Goal: Task Accomplishment & Management: Manage account settings

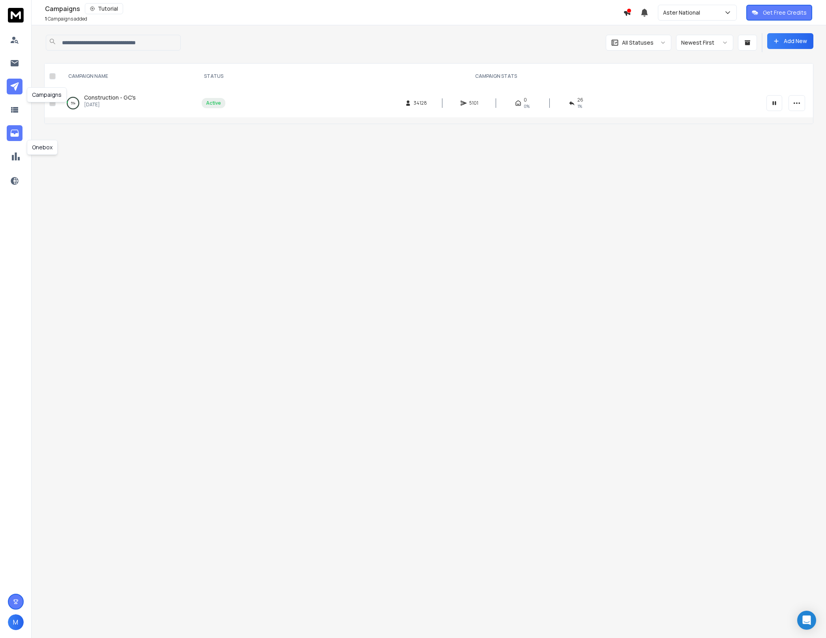
click at [15, 138] on icon at bounding box center [14, 132] width 9 height 9
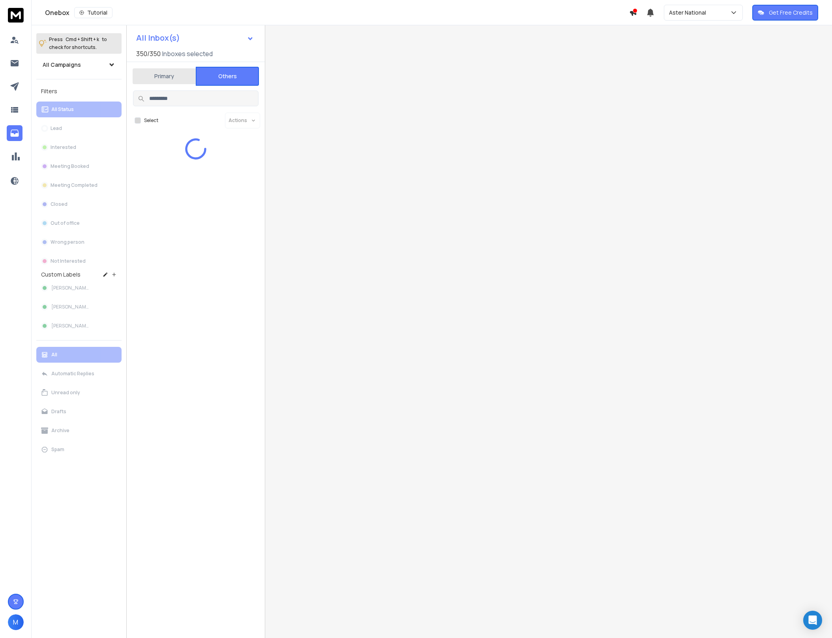
click at [244, 81] on button "Others" at bounding box center [227, 76] width 63 height 19
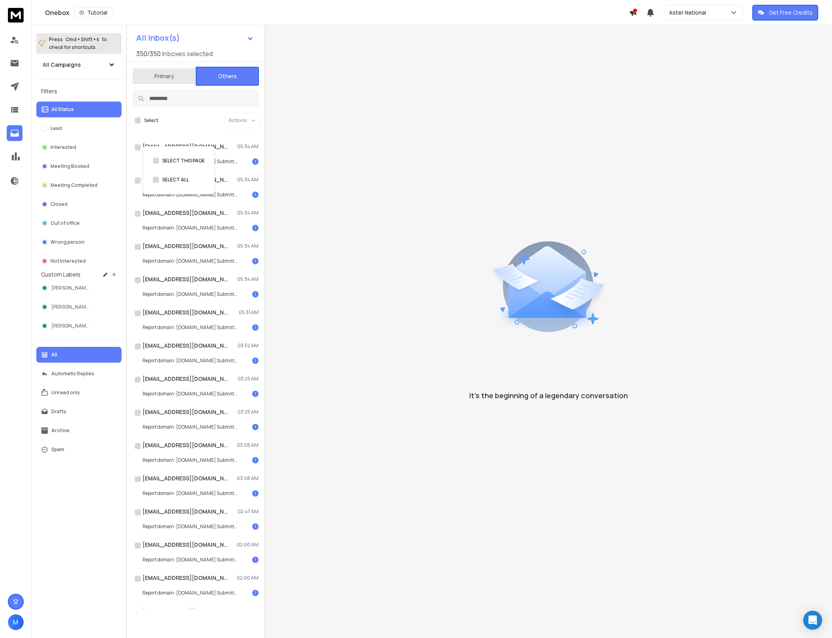
click at [159, 161] on button "SELECT THIS PAGE" at bounding box center [156, 161] width 6 height 6
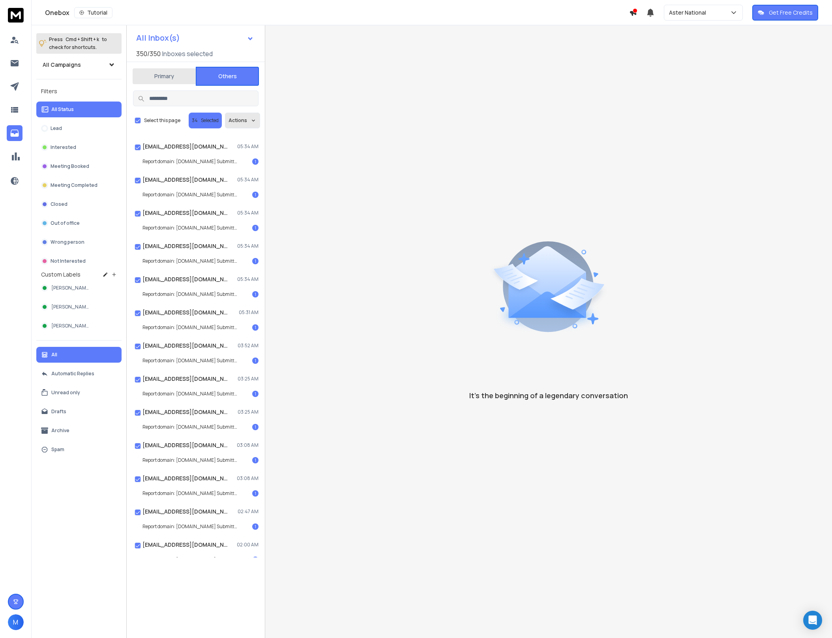
click at [247, 124] on p "Actions" at bounding box center [238, 120] width 19 height 6
click at [262, 158] on div "Delete email" at bounding box center [258, 158] width 43 height 8
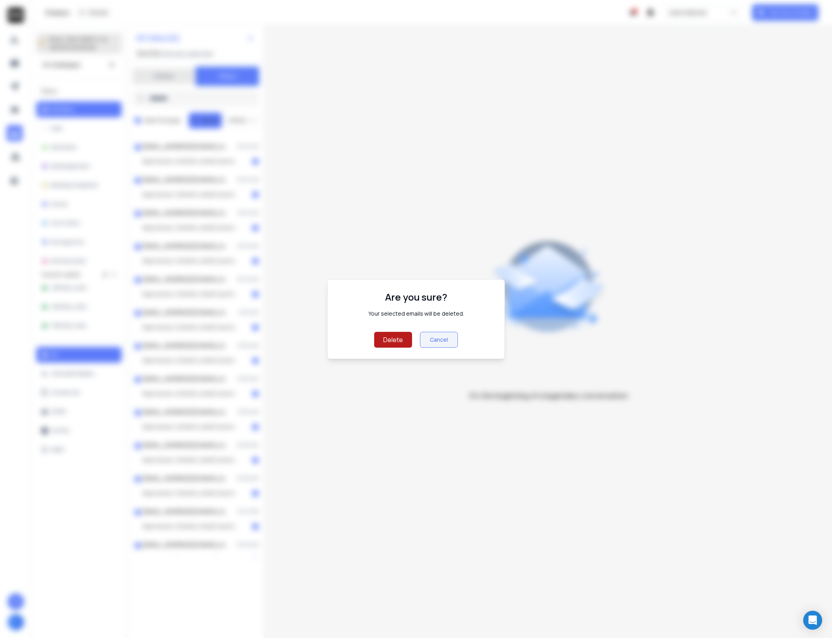
click at [374, 340] on button "Delete" at bounding box center [393, 340] width 38 height 16
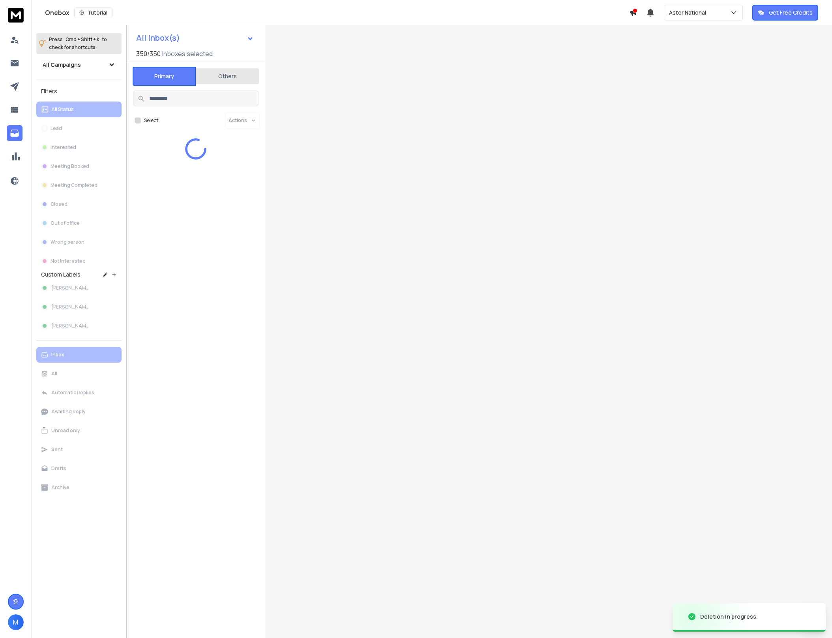
drag, startPoint x: 183, startPoint y: 84, endPoint x: 209, endPoint y: 83, distance: 26.1
click at [184, 84] on button "Primary" at bounding box center [164, 76] width 63 height 19
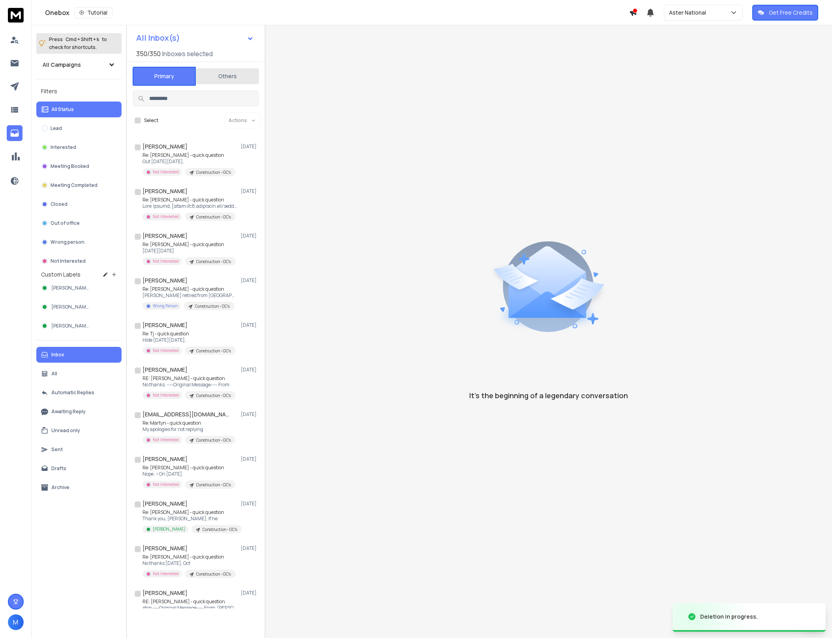
click at [255, 85] on button "Others" at bounding box center [227, 76] width 63 height 17
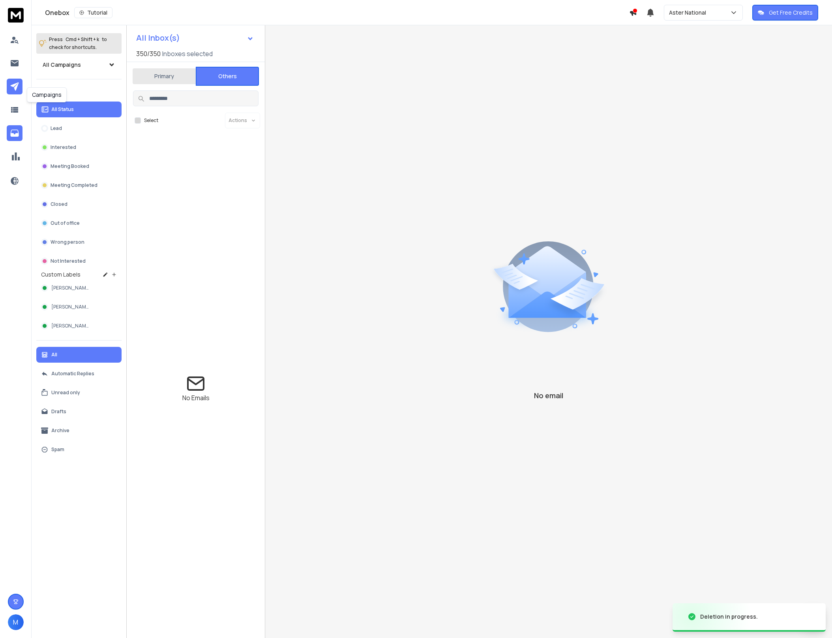
click at [17, 90] on icon at bounding box center [14, 86] width 9 height 9
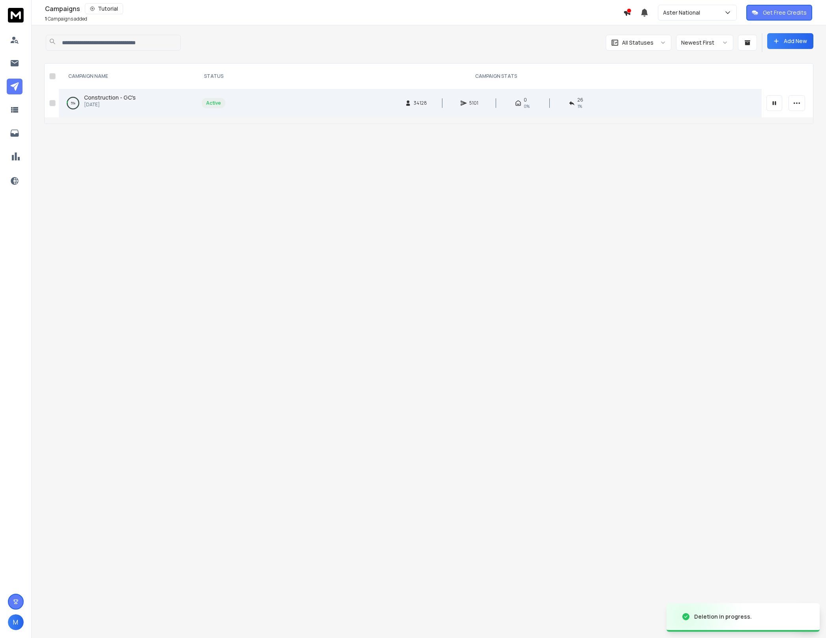
click at [328, 109] on div "34128 5101 0 0% 26 1 %" at bounding box center [496, 103] width 522 height 13
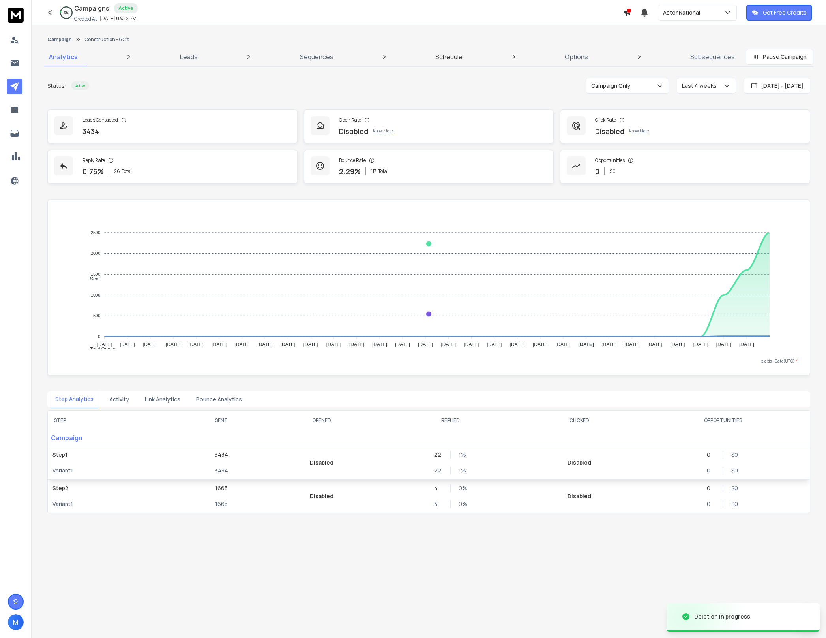
click at [452, 62] on p "Schedule" at bounding box center [448, 56] width 27 height 9
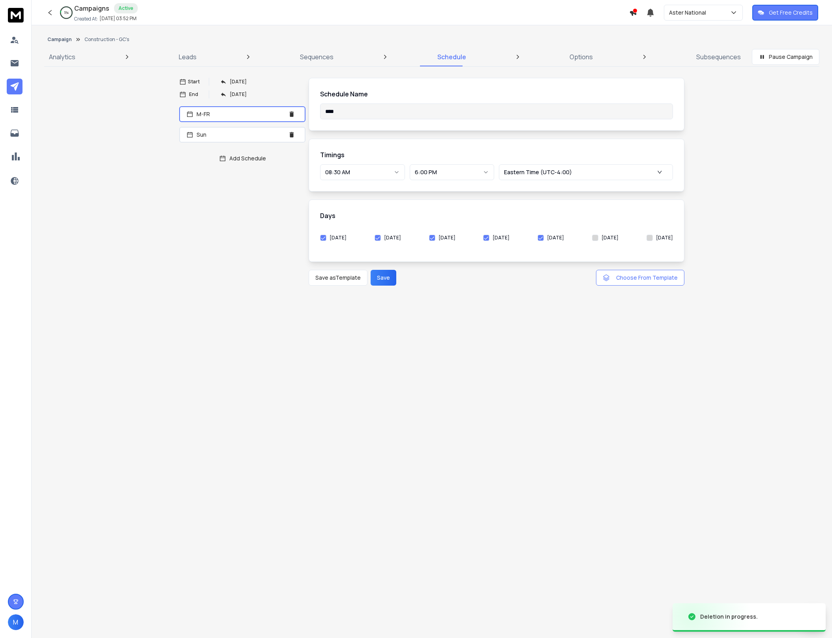
click at [400, 175] on icon "button" at bounding box center [397, 172] width 6 height 6
click at [396, 285] on button "Save" at bounding box center [384, 278] width 26 height 16
click at [259, 139] on p "Sun" at bounding box center [241, 135] width 88 height 8
select select "********"
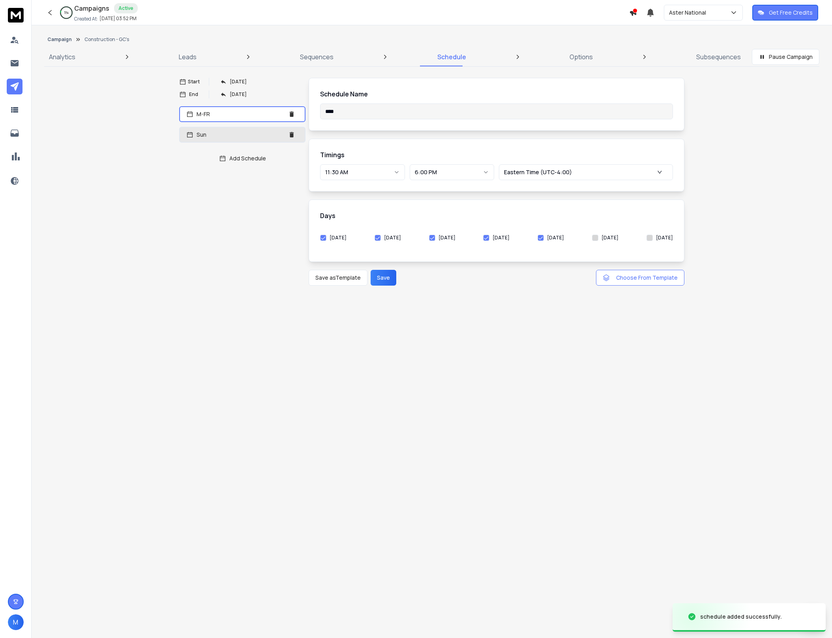
type input "***"
click at [243, 118] on p "M-FR" at bounding box center [241, 114] width 88 height 8
select select "********"
type input "****"
click at [21, 71] on link at bounding box center [15, 63] width 16 height 16
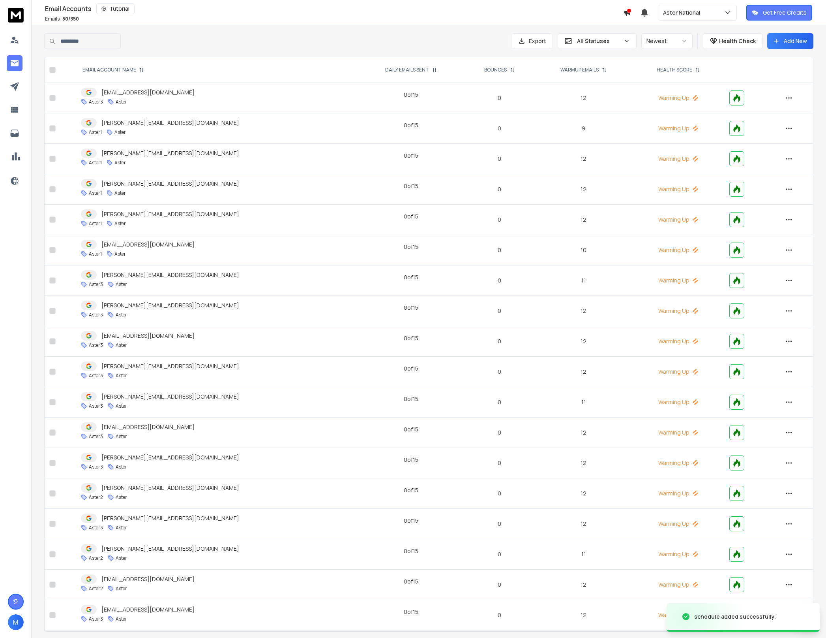
click at [604, 49] on div "All Statuses" at bounding box center [597, 41] width 79 height 16
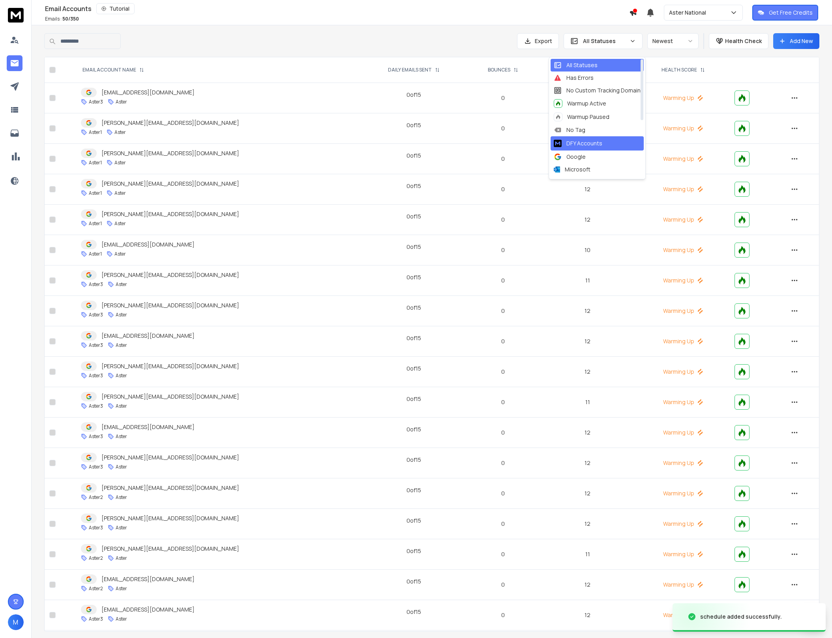
scroll to position [111, 0]
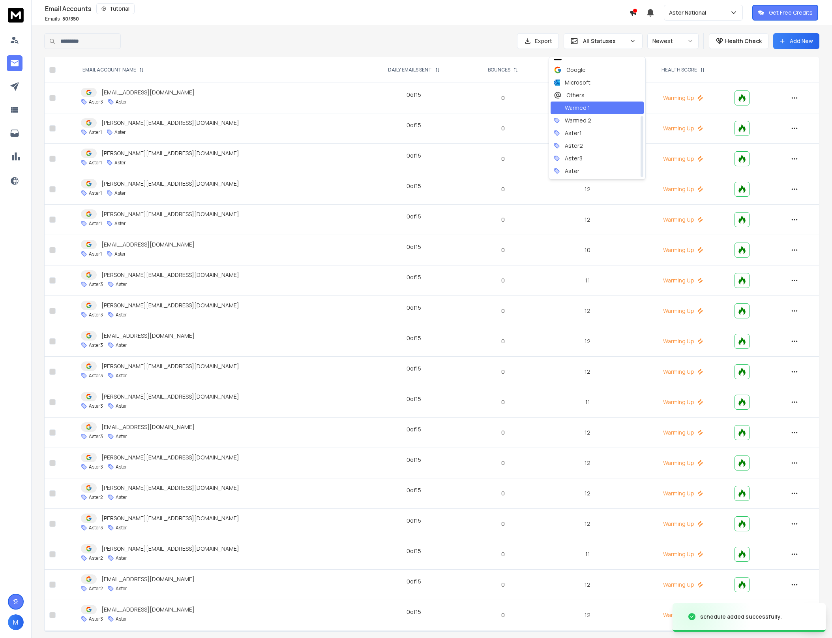
click at [590, 104] on div "Warmed 1" at bounding box center [572, 108] width 36 height 8
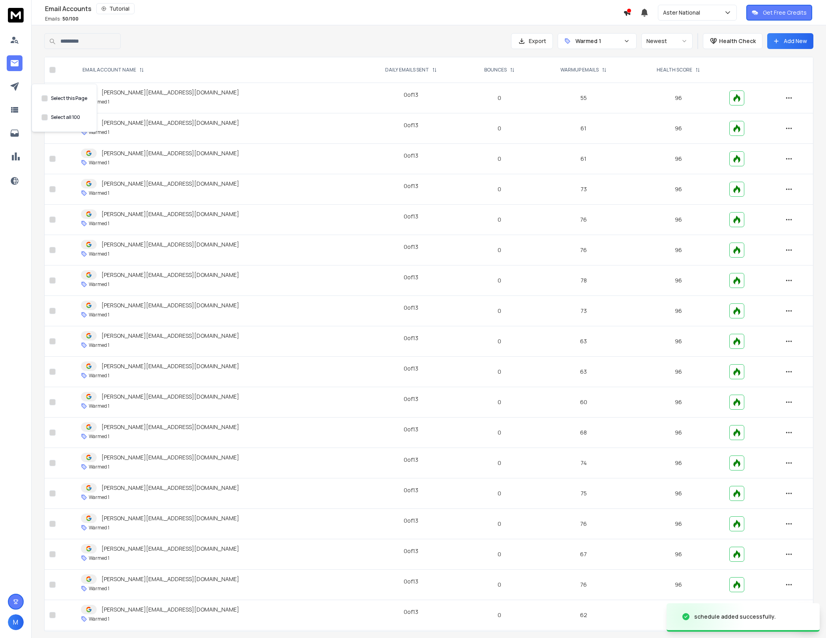
click at [48, 120] on button "Select this Page" at bounding box center [44, 117] width 6 height 6
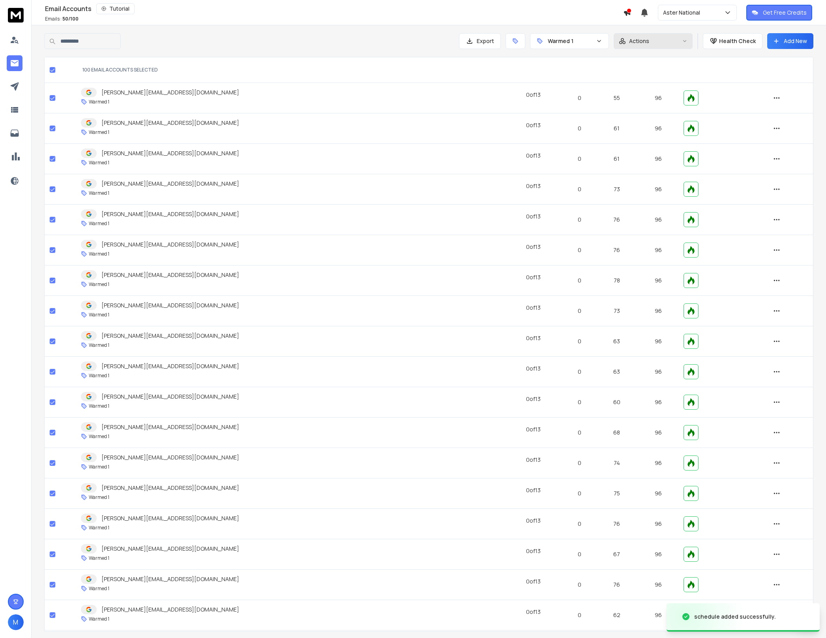
click at [630, 45] on p "Actions" at bounding box center [639, 41] width 20 height 8
click at [634, 66] on div "Bulk Edit" at bounding box center [628, 65] width 34 height 8
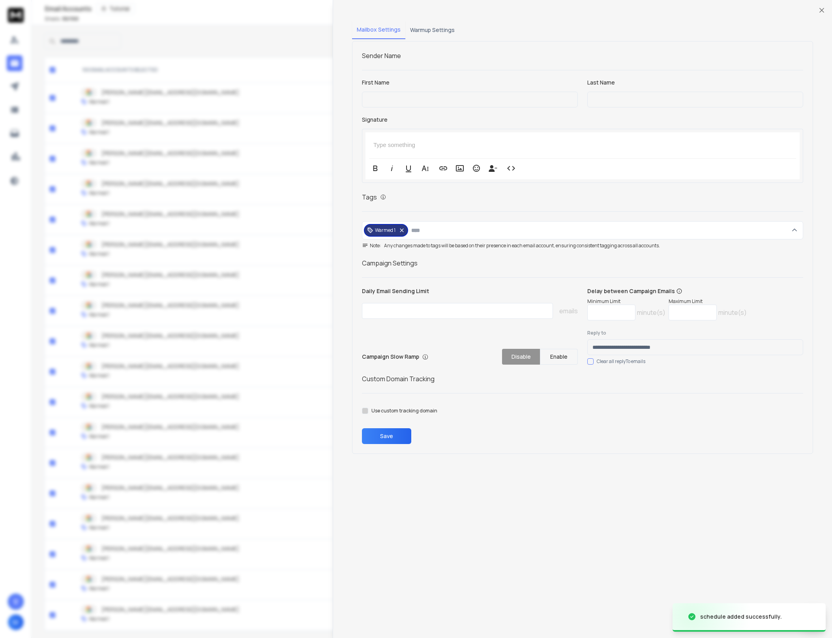
click at [414, 319] on input "number" at bounding box center [457, 311] width 191 height 16
type input "*"
click at [388, 444] on button "Save" at bounding box center [386, 436] width 49 height 16
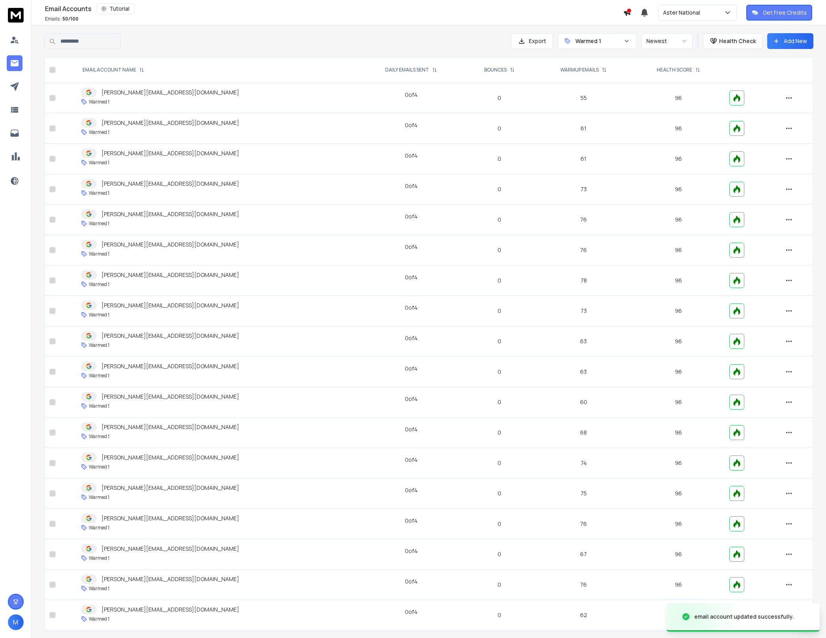
click at [601, 45] on p "Warmed 1" at bounding box center [598, 41] width 45 height 8
click at [585, 116] on div "Warmed 2" at bounding box center [573, 120] width 38 height 8
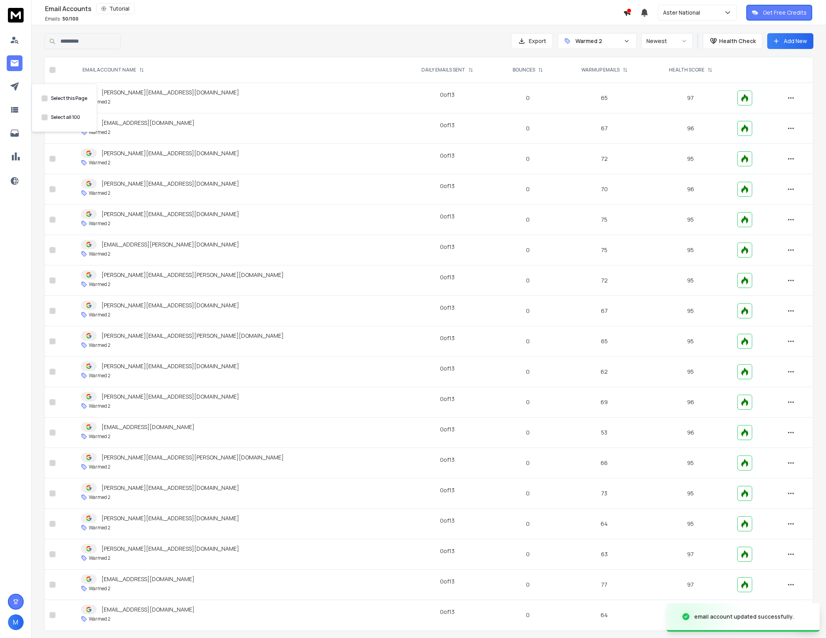
click at [46, 119] on button "Select this Page" at bounding box center [44, 117] width 6 height 6
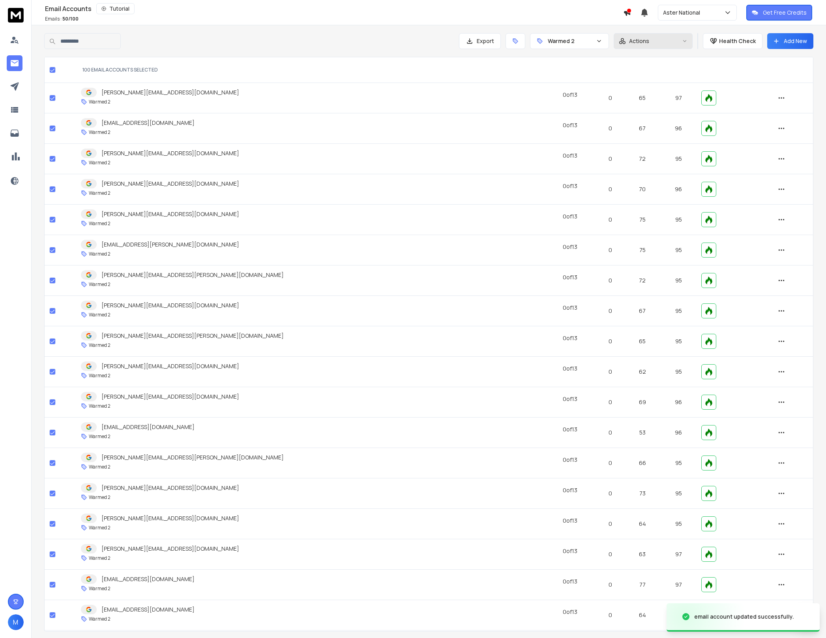
click at [665, 44] on button "Actions" at bounding box center [653, 41] width 79 height 16
click at [626, 67] on div "Bulk Edit" at bounding box center [628, 65] width 34 height 8
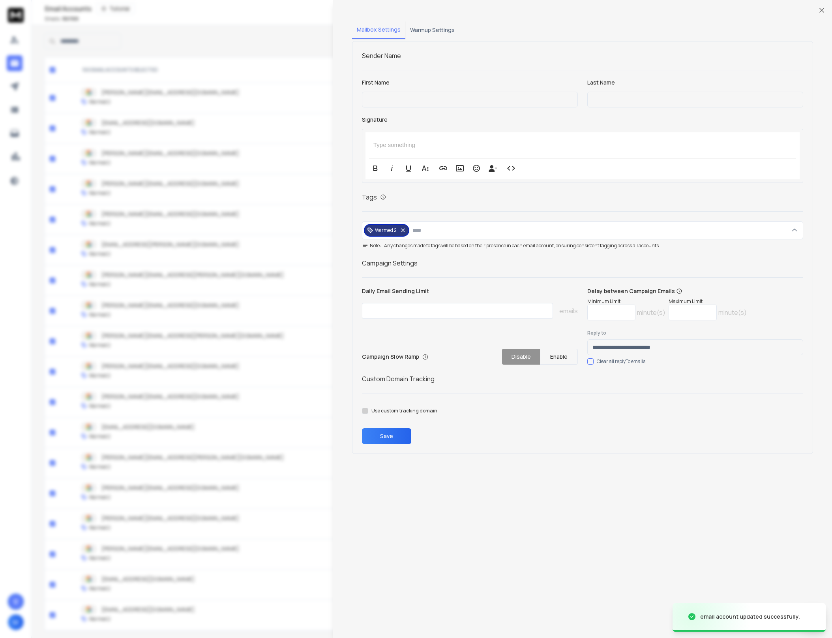
click at [408, 319] on input "number" at bounding box center [457, 311] width 191 height 16
type input "*"
click at [396, 444] on button "Save" at bounding box center [386, 436] width 49 height 16
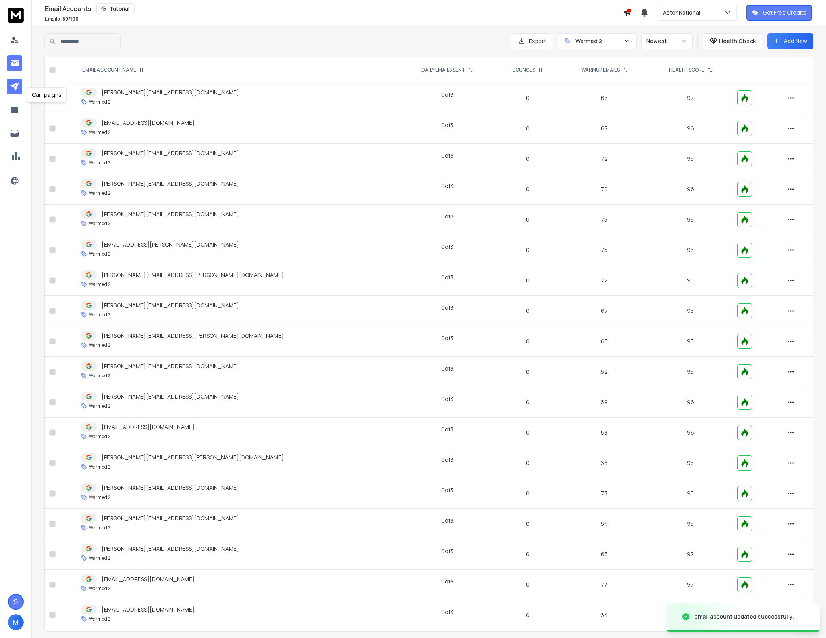
click at [18, 90] on icon at bounding box center [14, 86] width 9 height 9
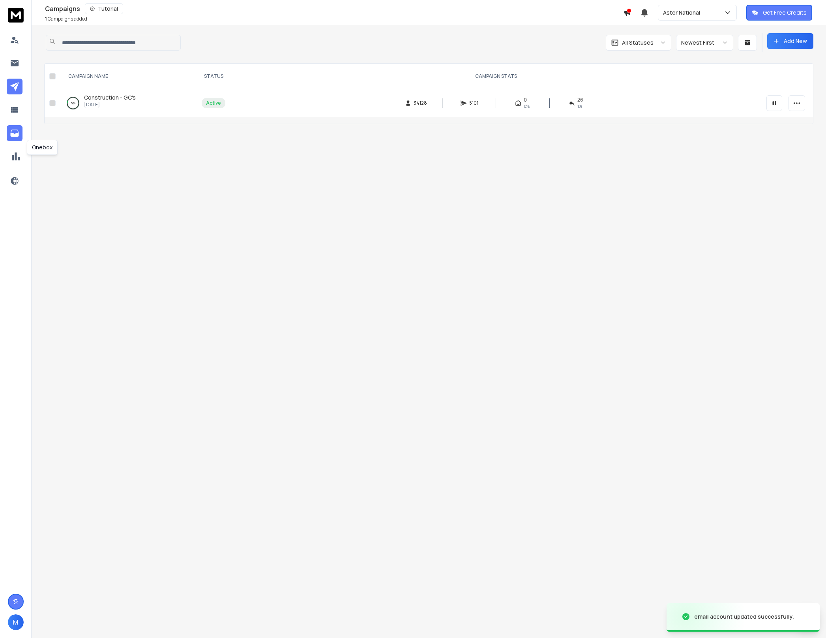
click at [19, 138] on icon at bounding box center [14, 132] width 9 height 9
